Goal: Task Accomplishment & Management: Manage account settings

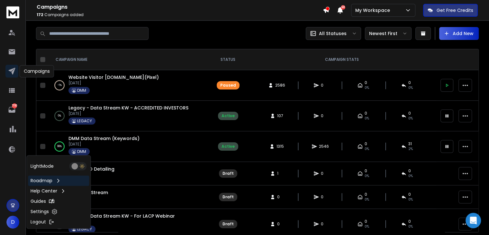
scroll to position [1266, 0]
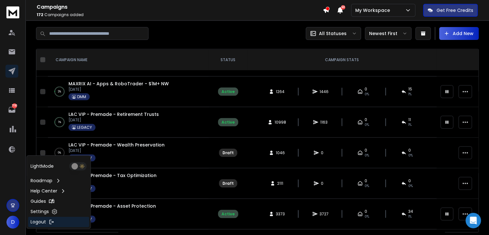
click at [61, 223] on div "Logout" at bounding box center [58, 222] width 61 height 10
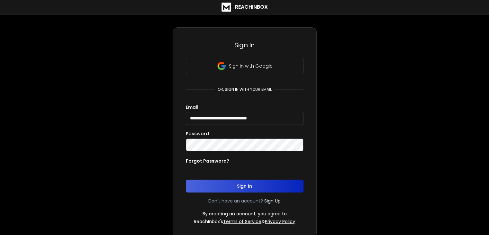
click at [194, 122] on input "**********" at bounding box center [245, 118] width 118 height 13
type input "**********"
click at [294, 142] on icon at bounding box center [296, 145] width 6 height 6
click at [170, 137] on div "**********" at bounding box center [244, 132] width 489 height 210
click at [237, 186] on button "Sign In" at bounding box center [245, 186] width 118 height 13
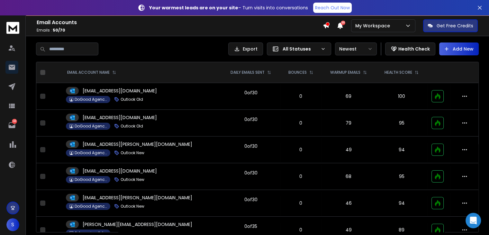
click at [484, 3] on div "Your warmest leads are on your site – Turn visits into conversations Reach Out …" at bounding box center [244, 7] width 489 height 15
click at [413, 21] on button "My Workspace" at bounding box center [383, 25] width 64 height 13
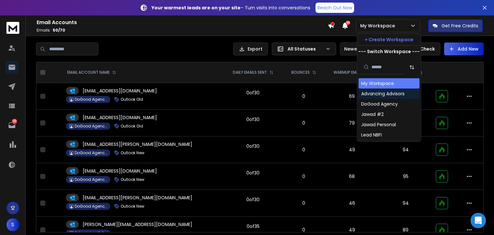
click at [393, 90] on div "Advancing Advisors" at bounding box center [382, 93] width 43 height 6
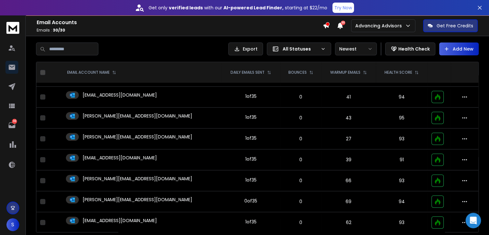
scroll to position [481, 0]
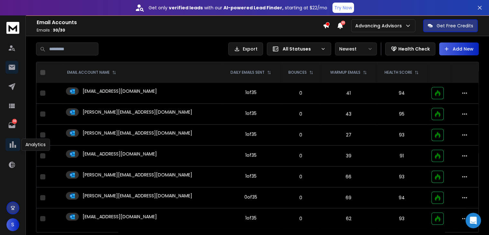
click at [14, 149] on link at bounding box center [12, 144] width 15 height 15
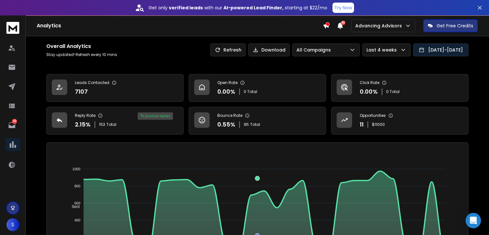
click at [430, 52] on button "22 Jul 2025 - 19 Aug 2025" at bounding box center [440, 49] width 55 height 13
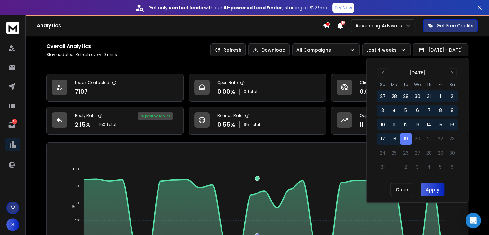
click at [397, 122] on button "11" at bounding box center [395, 125] width 12 height 12
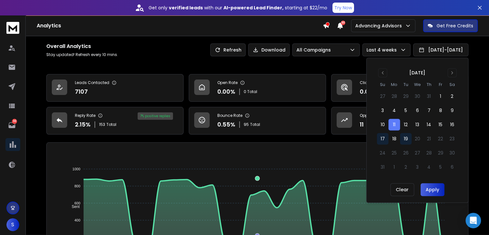
click at [383, 135] on button "17" at bounding box center [383, 139] width 12 height 12
click at [431, 184] on button "Apply" at bounding box center [433, 189] width 24 height 13
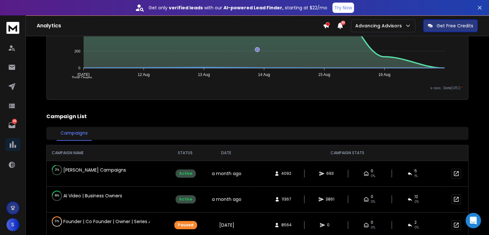
scroll to position [195, 0]
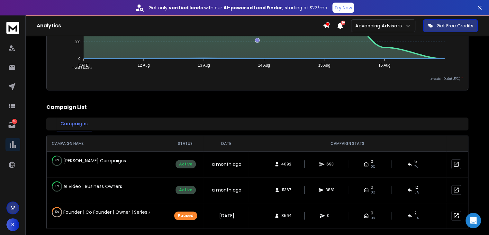
click at [450, 166] on td at bounding box center [458, 164] width 22 height 26
click at [455, 165] on icon at bounding box center [456, 164] width 6 height 6
click at [458, 189] on icon at bounding box center [456, 190] width 6 height 6
click at [13, 224] on span "S" at bounding box center [12, 224] width 13 height 13
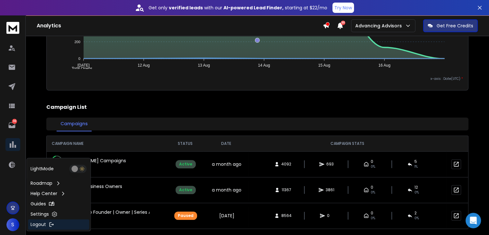
click at [52, 222] on icon at bounding box center [52, 224] width 6 height 6
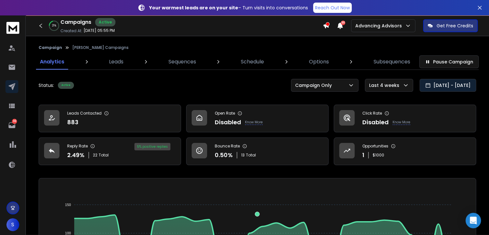
click at [445, 83] on button "[DATE] - [DATE]" at bounding box center [448, 85] width 57 height 13
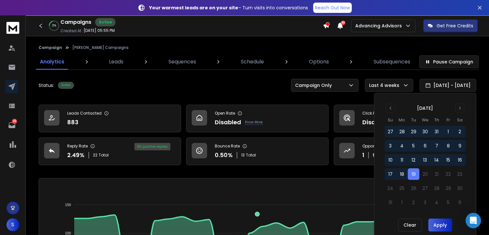
click at [398, 159] on button "11" at bounding box center [402, 160] width 12 height 12
click at [399, 159] on button "11" at bounding box center [402, 160] width 12 height 12
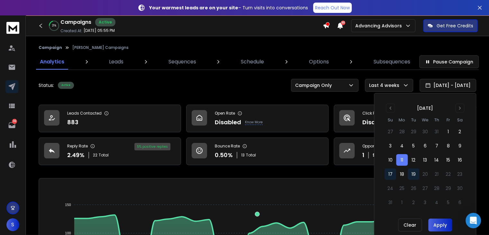
click at [387, 174] on button "17" at bounding box center [391, 174] width 12 height 12
click at [439, 228] on button "Apply" at bounding box center [441, 224] width 24 height 13
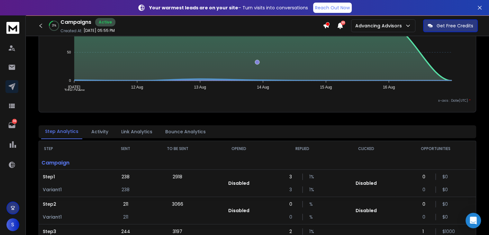
scroll to position [237, 0]
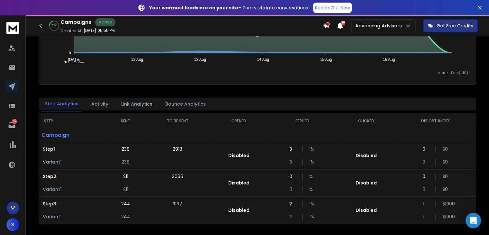
drag, startPoint x: 211, startPoint y: 118, endPoint x: 154, endPoint y: 88, distance: 64.1
click at [154, 88] on div "Leads Contacted 238 Open Rate Disabled Know More Click Rate Disabled Know More …" at bounding box center [258, 47] width 438 height 359
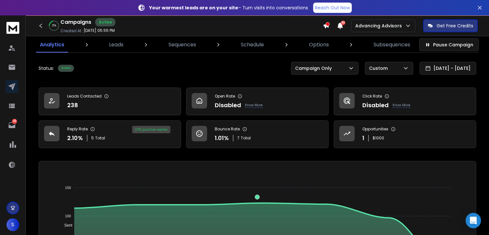
scroll to position [0, 0]
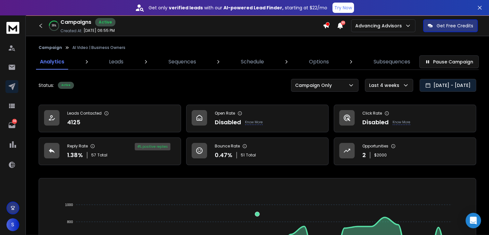
click at [427, 82] on button "22 Jul 2025 - 19 Aug 2025" at bounding box center [448, 85] width 57 height 13
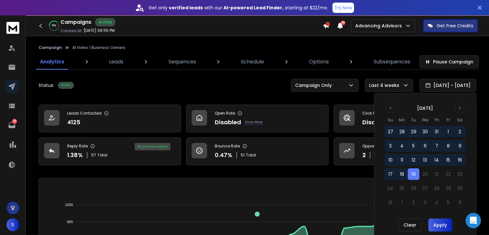
click at [404, 160] on button "11" at bounding box center [402, 160] width 12 height 12
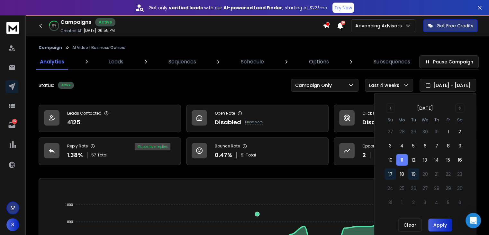
click at [394, 173] on button "17" at bounding box center [391, 174] width 12 height 12
drag, startPoint x: 434, startPoint y: 218, endPoint x: 435, endPoint y: 221, distance: 3.2
click at [435, 220] on div "August 2025 Su Mo Tu We Th Fr Sa 27 28 29 30 31 1 2 3 4 5 6 7 8 9 10 11 12 13 1…" at bounding box center [426, 165] width 102 height 144
drag, startPoint x: 436, startPoint y: 223, endPoint x: 435, endPoint y: 230, distance: 7.1
click at [436, 223] on button "Apply" at bounding box center [441, 224] width 24 height 13
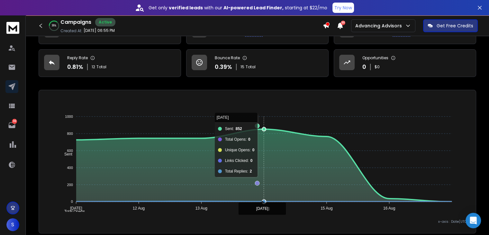
scroll to position [24, 0]
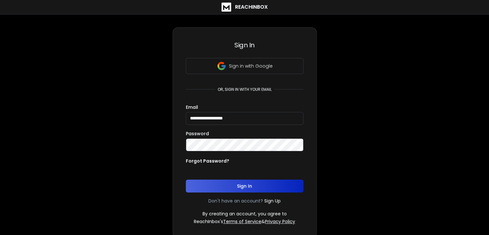
click at [244, 123] on input "**********" at bounding box center [245, 118] width 118 height 13
type input "**********"
drag, startPoint x: 239, startPoint y: 182, endPoint x: 243, endPoint y: 181, distance: 3.5
click at [239, 182] on button "Sign In" at bounding box center [245, 186] width 118 height 13
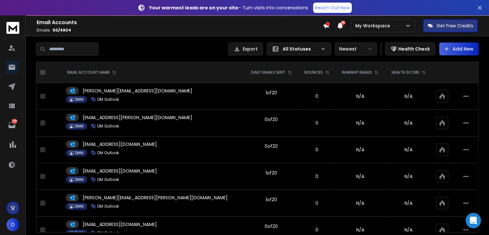
click at [200, 39] on div "Export All Statuses Newest Health Check Add New EMAIL ACCOUNT NAME DAILY EMAILS…" at bounding box center [258, 137] width 464 height 203
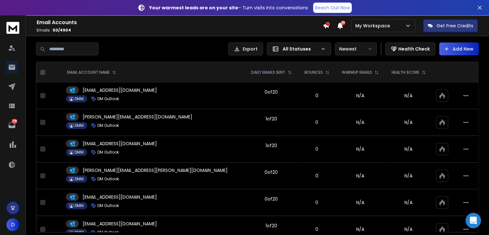
scroll to position [225, 0]
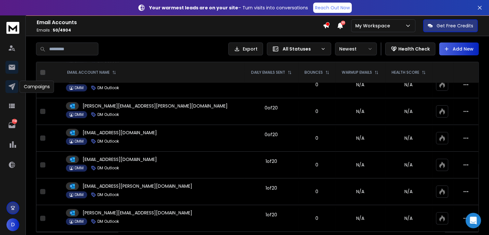
click at [5, 81] on link at bounding box center [11, 86] width 13 height 13
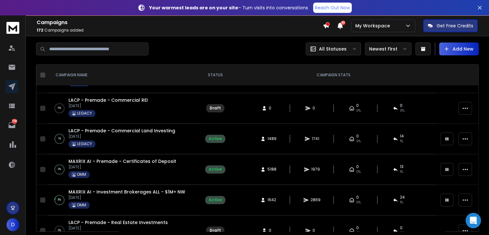
scroll to position [965, 0]
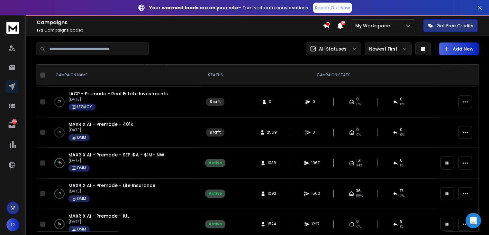
click at [106, 127] on p "7 days ago" at bounding box center [101, 129] width 65 height 5
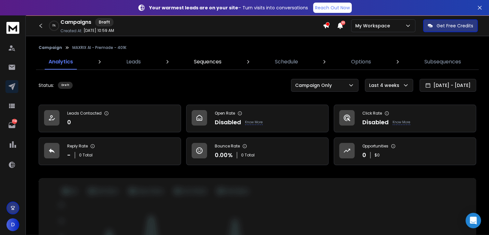
click at [206, 68] on link "Sequences" at bounding box center [207, 61] width 35 height 15
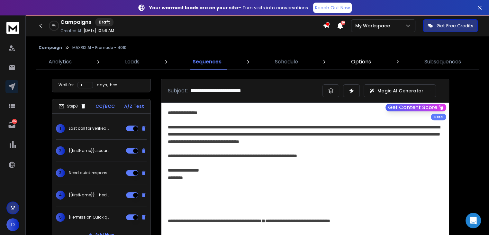
click at [362, 59] on p "Options" at bounding box center [361, 62] width 20 height 8
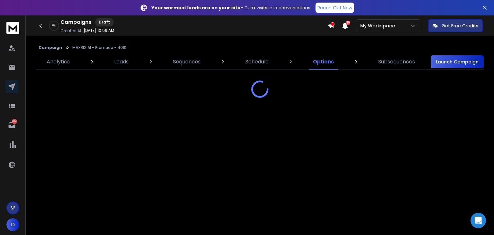
select select "**********"
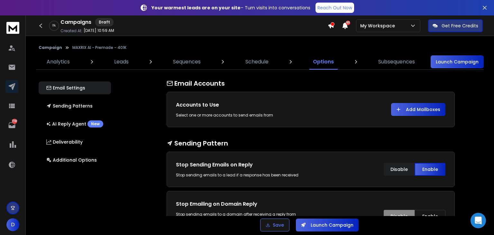
click at [394, 112] on button "Add Mailboxes" at bounding box center [418, 109] width 54 height 13
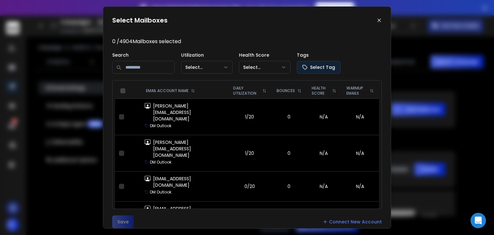
click at [321, 70] on button "Select Tag" at bounding box center [319, 67] width 44 height 13
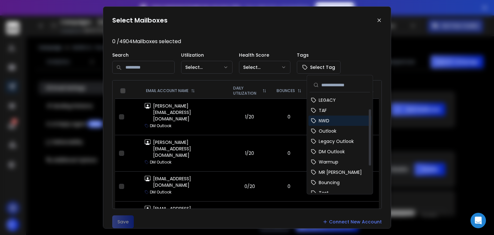
scroll to position [32, 0]
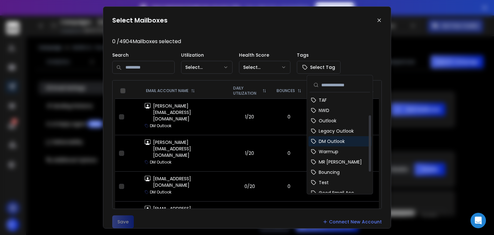
click at [336, 141] on span "DM Outlook" at bounding box center [332, 141] width 26 height 6
click at [122, 220] on button "Save" at bounding box center [123, 221] width 22 height 13
click at [122, 220] on div "Save Connect New Account" at bounding box center [247, 221] width 270 height 13
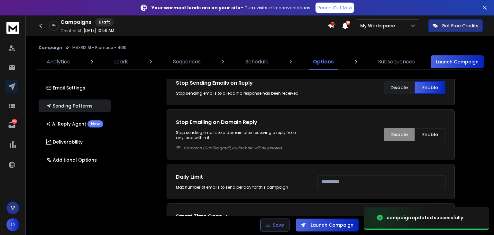
scroll to position [161, 0]
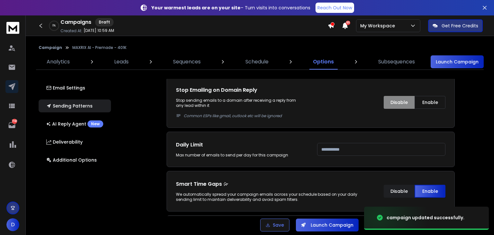
click at [338, 153] on input "***" at bounding box center [381, 149] width 128 height 13
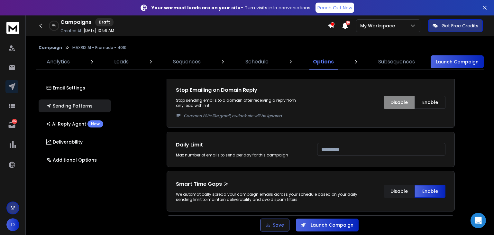
type input "*"
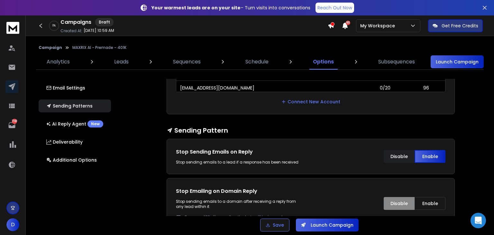
scroll to position [262, 0]
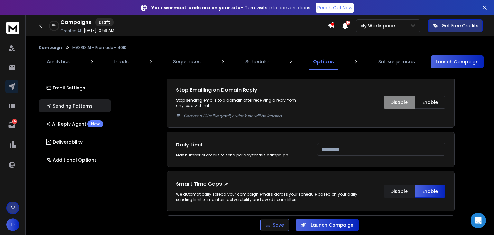
type input "*"
type input "****"
click at [341, 184] on p "Smart Time Gaps" at bounding box center [273, 184] width 195 height 8
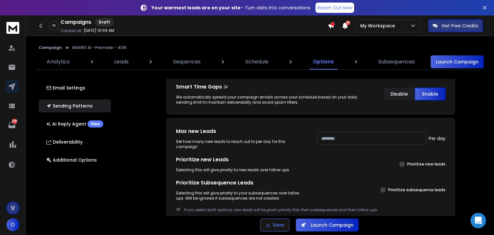
scroll to position [358, 0]
click at [332, 137] on input "***" at bounding box center [371, 139] width 109 height 13
click at [323, 138] on input "***" at bounding box center [371, 139] width 109 height 13
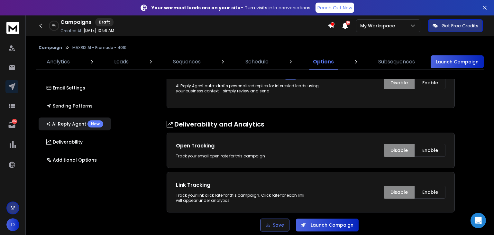
scroll to position [712, 0]
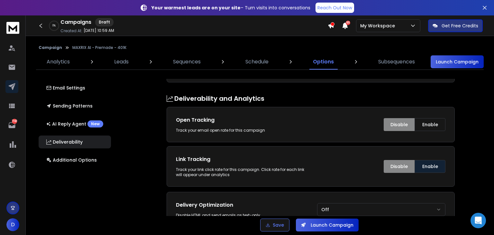
type input "****"
click at [421, 164] on button "Enable" at bounding box center [430, 166] width 31 height 13
click at [411, 160] on button "Disable" at bounding box center [399, 166] width 31 height 13
click at [409, 161] on button "Disable" at bounding box center [399, 166] width 31 height 13
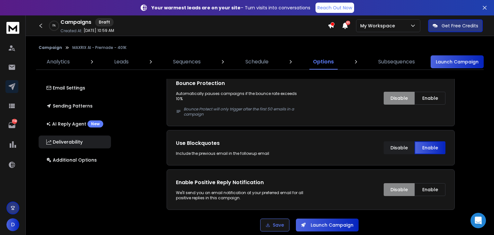
scroll to position [1034, 0]
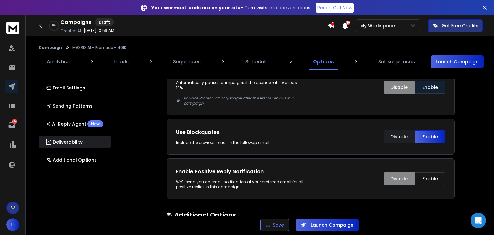
click at [426, 83] on button "Enable" at bounding box center [430, 87] width 31 height 13
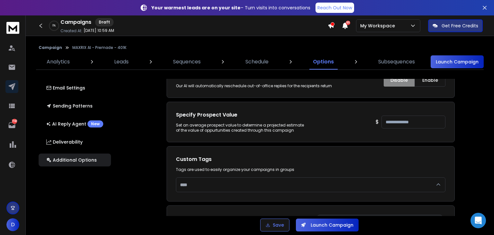
scroll to position [1302, 0]
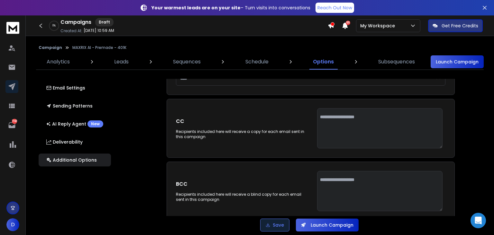
click at [278, 226] on button "Save" at bounding box center [274, 224] width 29 height 13
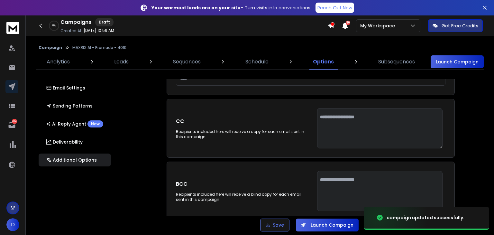
click at [329, 222] on button "Launch Campaign" at bounding box center [327, 224] width 63 height 13
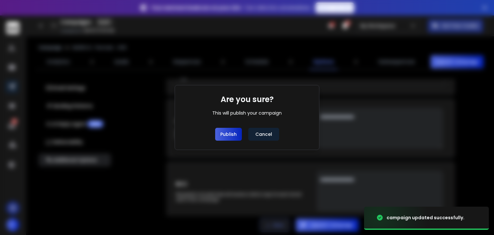
click at [235, 134] on button "Publish" at bounding box center [228, 134] width 27 height 13
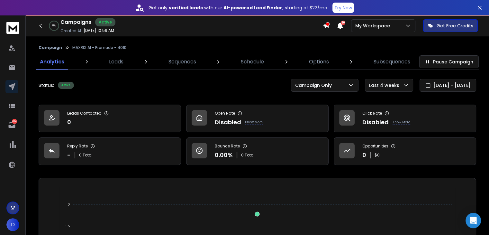
click at [35, 23] on div "0 % Campaigns Active Created At: [DATE] 10:59 AM 50 My Workspace Get Free Credi…" at bounding box center [244, 25] width 489 height 21
click at [42, 26] on icon at bounding box center [41, 26] width 6 height 6
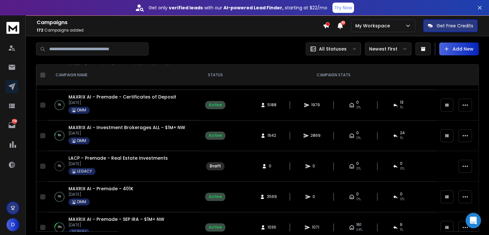
scroll to position [965, 0]
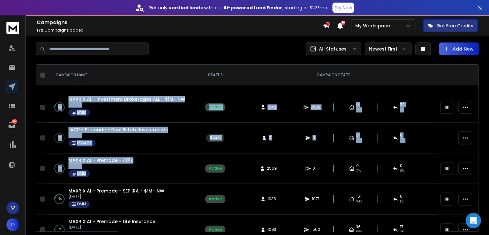
drag, startPoint x: 114, startPoint y: 128, endPoint x: 225, endPoint y: 57, distance: 132.2
click at [226, 59] on div "Campaigns 172 Campaigns Added All Statuses Newest First Add New CAMPAIGN NAME S…" at bounding box center [257, 136] width 443 height 189
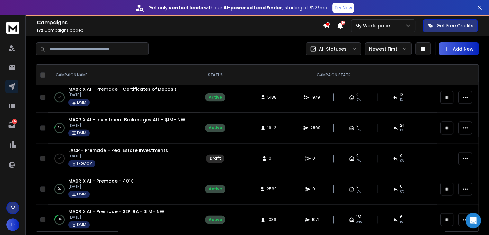
click at [225, 57] on div "Campaigns 172 Campaigns Added All Statuses Newest First Add New CAMPAIGN NAME S…" at bounding box center [257, 136] width 443 height 189
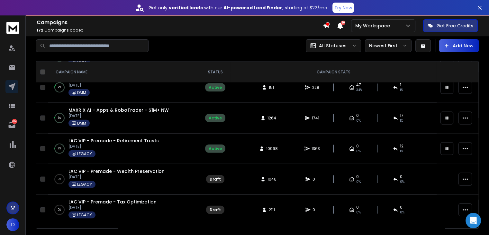
scroll to position [1263, 0]
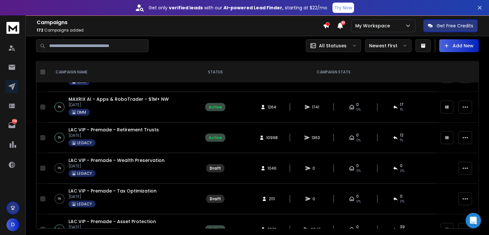
click at [154, 163] on p "[DATE]" at bounding box center [117, 165] width 96 height 5
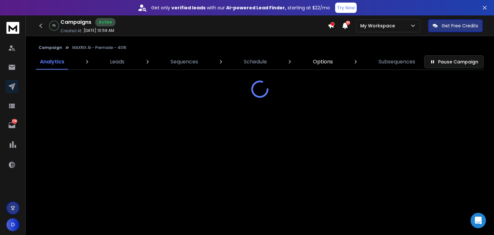
click at [321, 64] on p "Options" at bounding box center [323, 62] width 20 height 8
select select "**********"
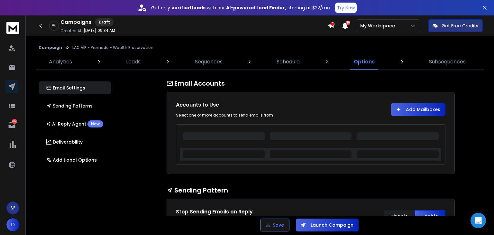
click at [405, 107] on button "Add Mailboxes" at bounding box center [418, 109] width 54 height 13
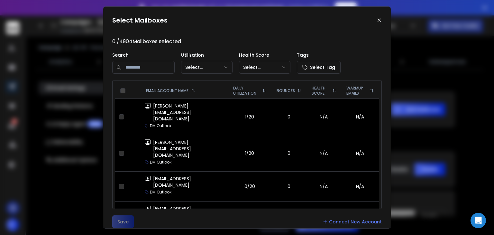
click at [381, 21] on icon at bounding box center [379, 20] width 5 height 5
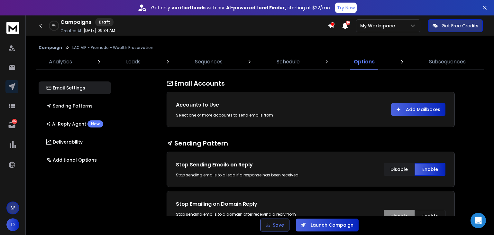
click at [403, 101] on div "Accounts to Use Select one or more accounts to send emails from Add Mailboxes" at bounding box center [311, 109] width 270 height 17
click at [406, 108] on button "Add Mailboxes" at bounding box center [418, 109] width 54 height 13
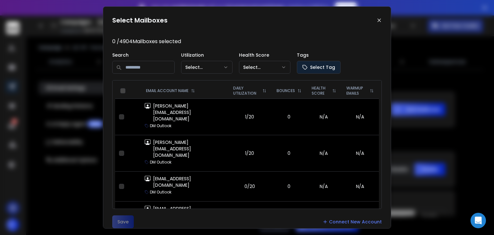
click at [333, 62] on button "Select Tag" at bounding box center [319, 67] width 44 height 13
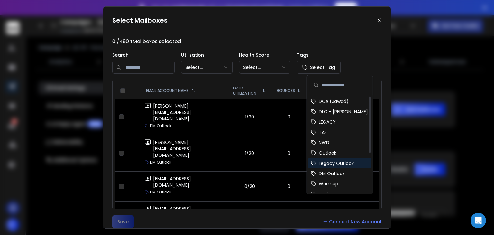
click at [336, 163] on span "Legacy Outlook" at bounding box center [336, 163] width 35 height 6
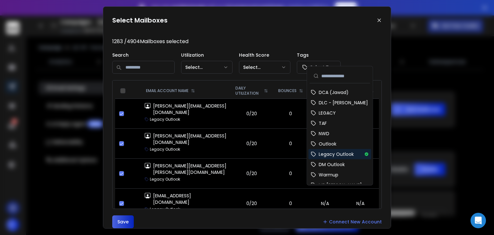
scroll to position [9, 0]
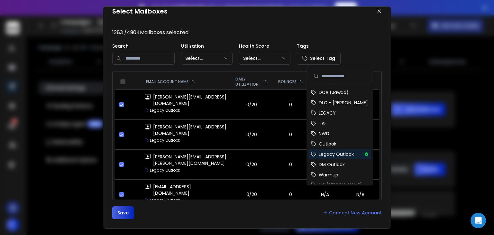
click at [124, 211] on button "Save" at bounding box center [123, 212] width 22 height 13
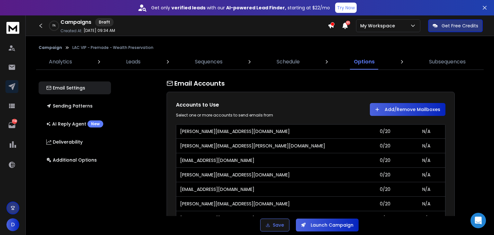
scroll to position [129, 0]
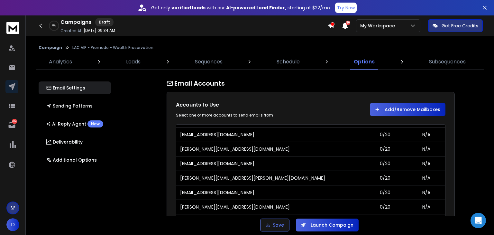
click at [282, 222] on button "Save" at bounding box center [274, 224] width 29 height 13
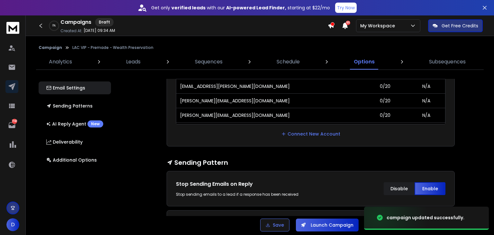
scroll to position [257, 0]
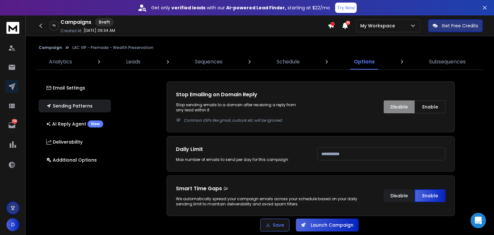
click at [337, 155] on input "***" at bounding box center [381, 153] width 128 height 13
type input "****"
click at [491, 143] on div "Email Accounts Accounts to Use Select one or more accounts to send emails from …" at bounding box center [314, 147] width 387 height 137
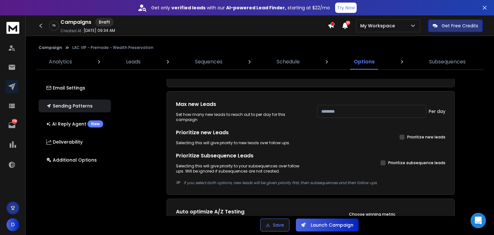
click at [352, 113] on input "***" at bounding box center [371, 111] width 109 height 13
type input "****"
click at [487, 112] on div "Email Accounts Accounts to Use Select one or more accounts to send emails from …" at bounding box center [314, 147] width 387 height 137
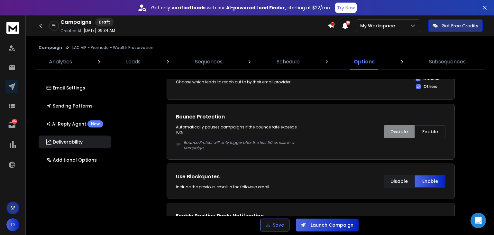
scroll to position [997, 0]
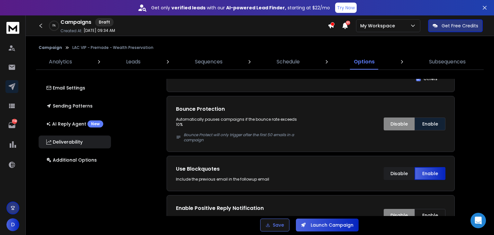
click at [430, 120] on button "Enable" at bounding box center [430, 123] width 31 height 13
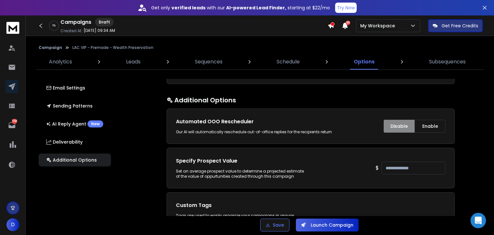
scroll to position [1158, 0]
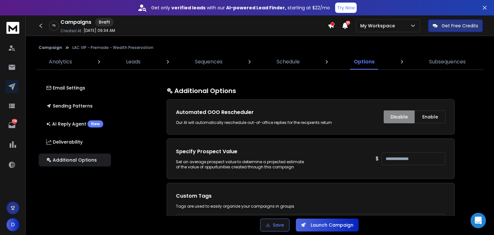
click at [280, 219] on button "Save" at bounding box center [274, 224] width 29 height 13
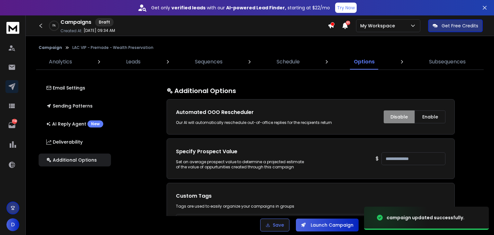
click at [397, 152] on input "***" at bounding box center [414, 158] width 64 height 13
type input "****"
click at [282, 219] on button "Save" at bounding box center [274, 224] width 29 height 13
click at [326, 220] on button "Launch Campaign" at bounding box center [327, 224] width 63 height 13
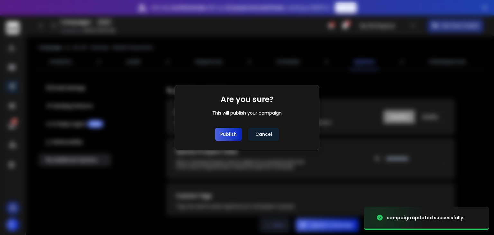
click at [241, 134] on button "Publish" at bounding box center [228, 134] width 27 height 13
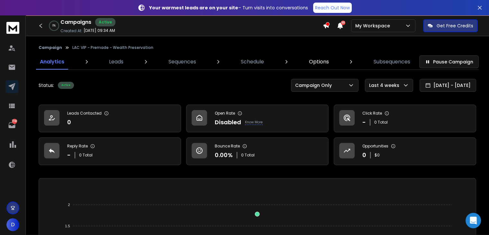
click at [320, 61] on p "Options" at bounding box center [319, 62] width 20 height 8
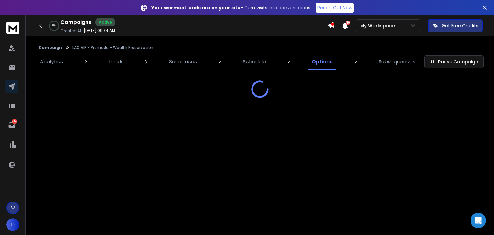
select select "**********"
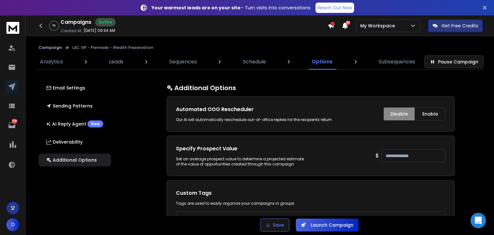
scroll to position [1158, 0]
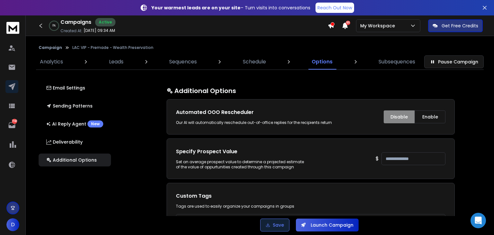
click at [269, 222] on button "Save" at bounding box center [274, 224] width 29 height 13
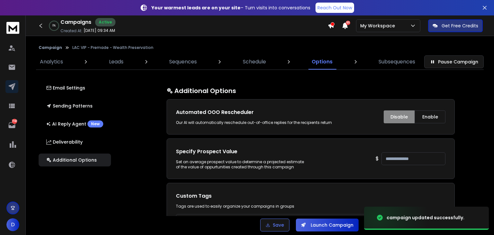
click at [331, 222] on button "Launch Campaign" at bounding box center [327, 224] width 63 height 13
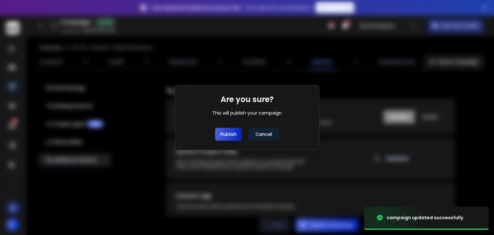
click at [227, 132] on button "Publish" at bounding box center [228, 134] width 27 height 13
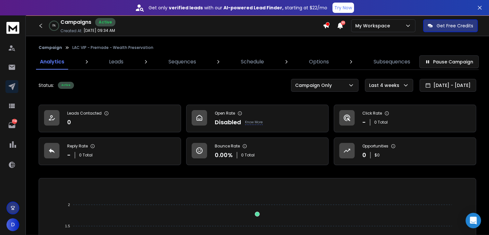
click at [50, 25] on div "0 %" at bounding box center [54, 26] width 10 height 10
click at [43, 24] on icon at bounding box center [41, 26] width 6 height 6
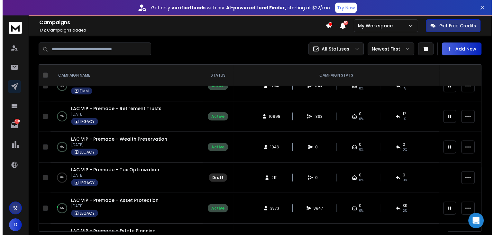
scroll to position [1319, 0]
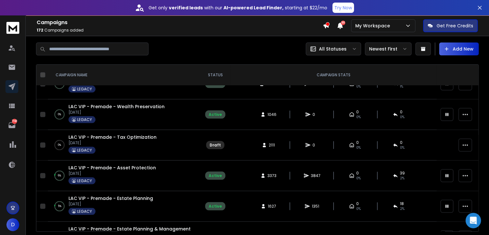
click at [127, 121] on td "0 % LAC VIP - Premade - Wealth Preservation [DATE] LEGACY" at bounding box center [124, 114] width 152 height 31
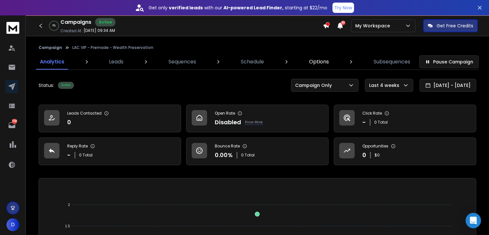
click at [329, 66] on link "Options" at bounding box center [319, 61] width 28 height 15
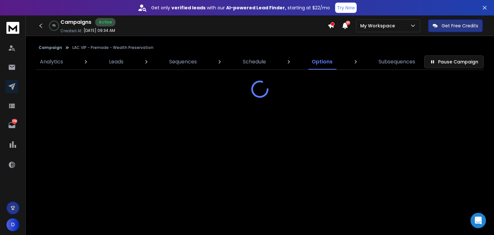
select select "**********"
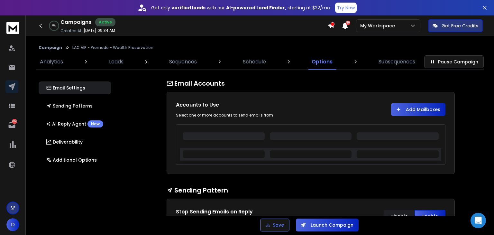
click at [408, 109] on button "Add Mailboxes" at bounding box center [418, 109] width 54 height 13
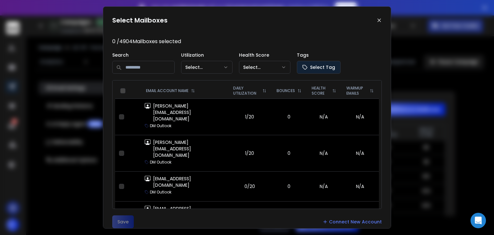
click at [327, 61] on button "Select Tag" at bounding box center [319, 67] width 44 height 13
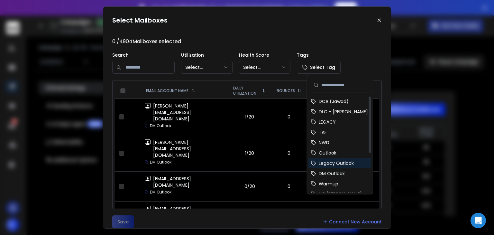
click at [347, 159] on div "Legacy Outlook" at bounding box center [340, 163] width 63 height 10
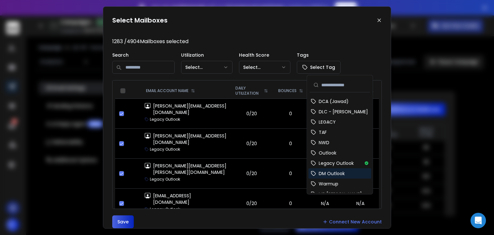
click at [125, 218] on button "Save" at bounding box center [123, 221] width 22 height 13
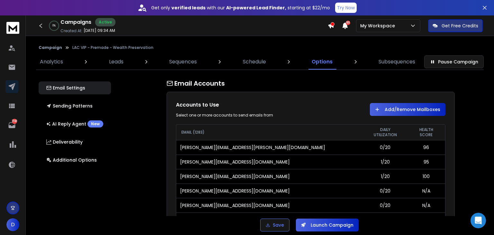
click at [274, 223] on button "Save" at bounding box center [274, 224] width 29 height 13
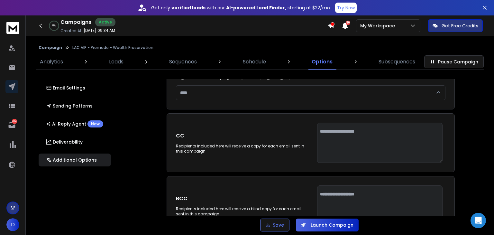
scroll to position [1302, 0]
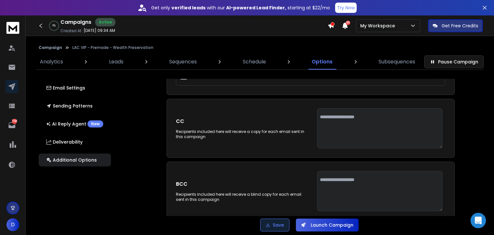
click at [279, 219] on button "Save" at bounding box center [274, 224] width 29 height 13
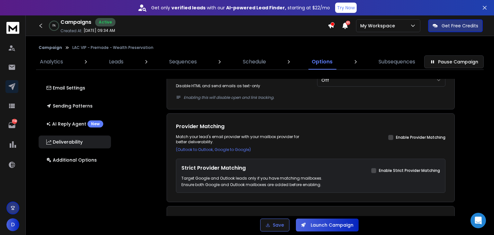
scroll to position [787, 0]
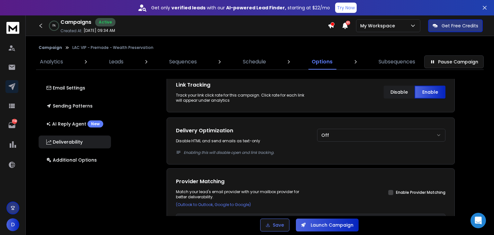
click at [280, 224] on button "Save" at bounding box center [274, 224] width 29 height 13
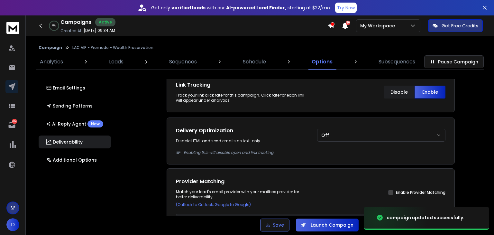
click at [325, 227] on button "Launch Campaign" at bounding box center [327, 224] width 63 height 13
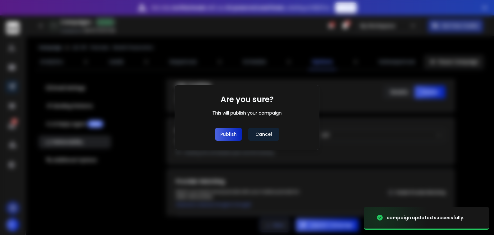
click at [233, 135] on button "Publish" at bounding box center [228, 134] width 27 height 13
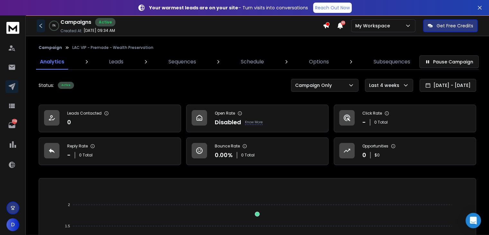
click at [43, 27] on icon at bounding box center [41, 26] width 6 height 6
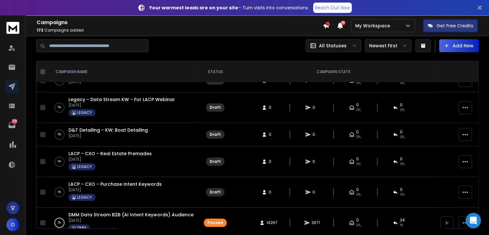
scroll to position [161, 0]
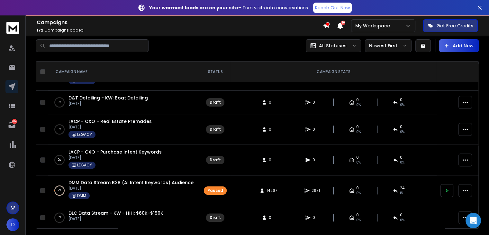
click at [277, 51] on div "Campaigns 172 Campaigns Added All Statuses Newest First Add New" at bounding box center [369, 45] width 222 height 13
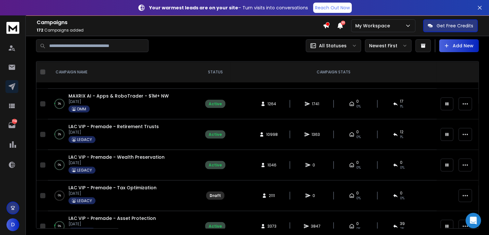
scroll to position [1255, 0]
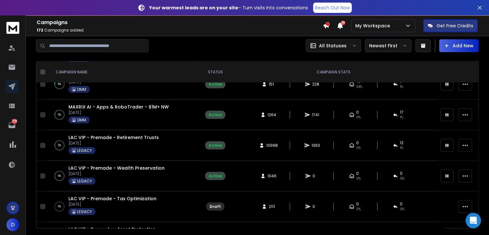
click at [131, 195] on span "LAC VIP - Premade - Tax Optimization" at bounding box center [113, 198] width 88 height 6
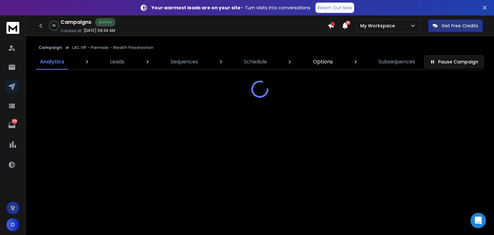
click at [315, 66] on link "Options" at bounding box center [323, 61] width 28 height 15
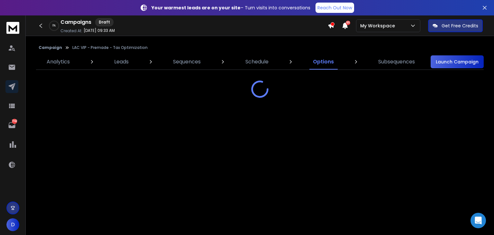
select select "**********"
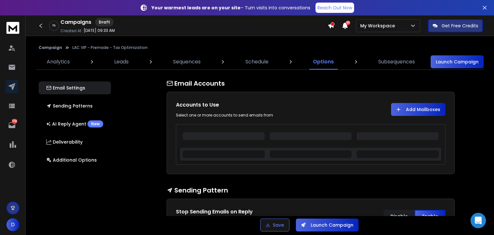
click at [407, 110] on button "Add Mailboxes" at bounding box center [418, 109] width 54 height 13
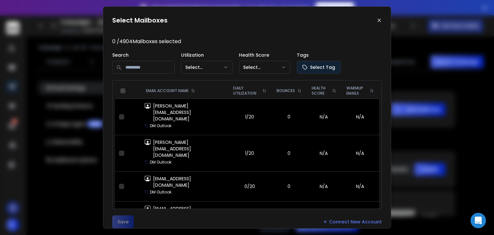
click at [329, 69] on button "Select Tag" at bounding box center [319, 67] width 44 height 13
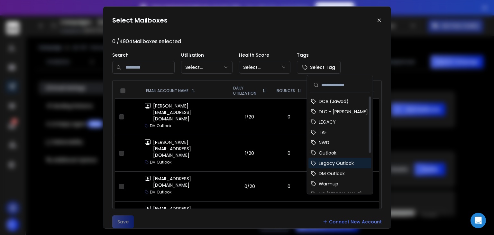
click at [328, 162] on span "Legacy Outlook" at bounding box center [336, 163] width 35 height 6
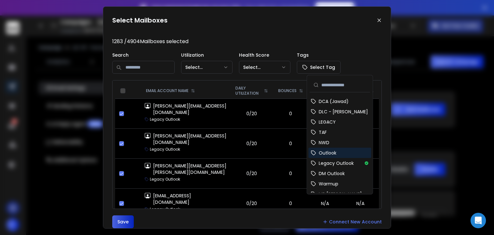
click at [123, 221] on button "Save" at bounding box center [123, 221] width 22 height 13
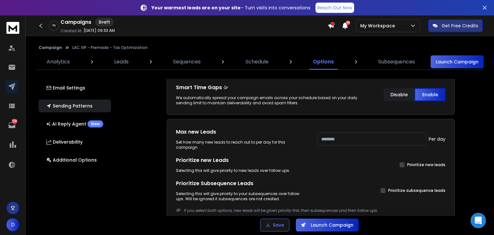
scroll to position [193, 0]
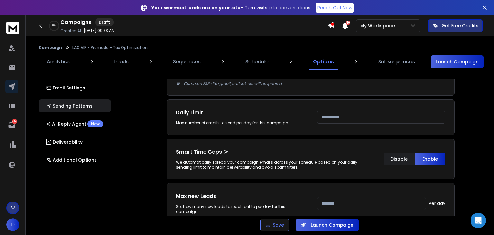
click at [337, 117] on input "***" at bounding box center [381, 117] width 128 height 13
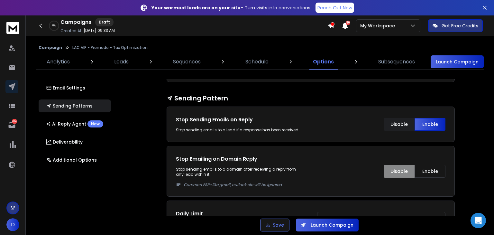
scroll to position [294, 0]
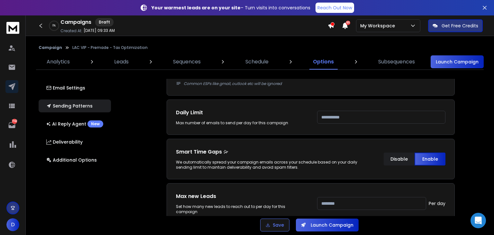
type input "****"
click at [332, 199] on input "***" at bounding box center [371, 203] width 109 height 13
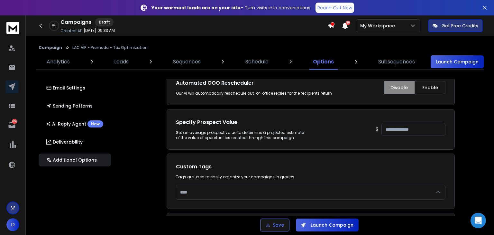
scroll to position [1259, 0]
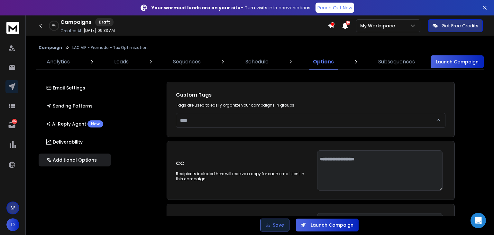
type input "****"
click at [282, 224] on button "Save" at bounding box center [274, 224] width 29 height 13
click at [276, 223] on button "Save" at bounding box center [274, 224] width 29 height 13
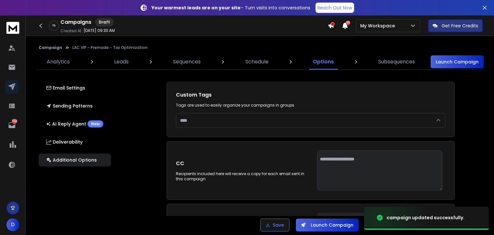
click at [325, 224] on button "Launch Campaign" at bounding box center [327, 224] width 63 height 13
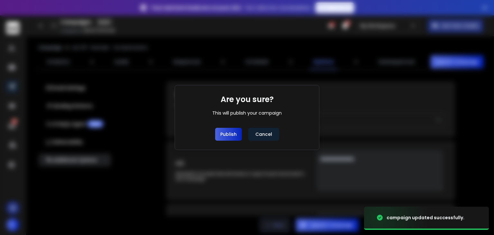
click at [230, 131] on button "Publish" at bounding box center [228, 134] width 27 height 13
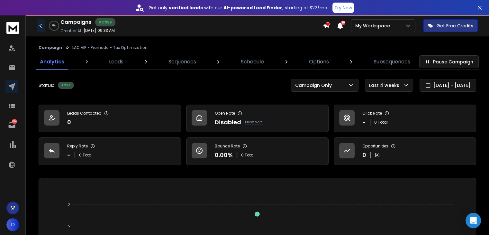
click at [45, 27] on button at bounding box center [41, 25] width 8 height 13
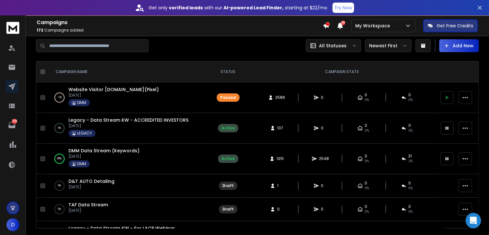
click at [166, 56] on div "Campaigns 172 Campaigns Added All Statuses Newest First Add New CAMPAIGN NAME S…" at bounding box center [257, 133] width 443 height 189
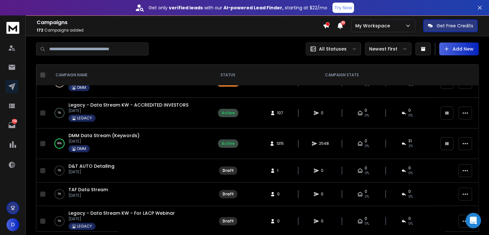
scroll to position [32, 0]
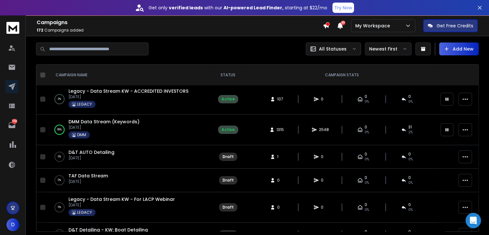
click at [176, 43] on div at bounding box center [147, 48] width 222 height 13
click at [176, 44] on div at bounding box center [147, 48] width 222 height 13
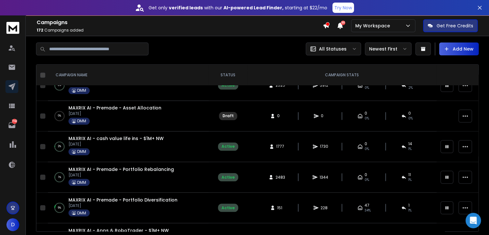
scroll to position [1158, 0]
